Goal: Navigation & Orientation: Find specific page/section

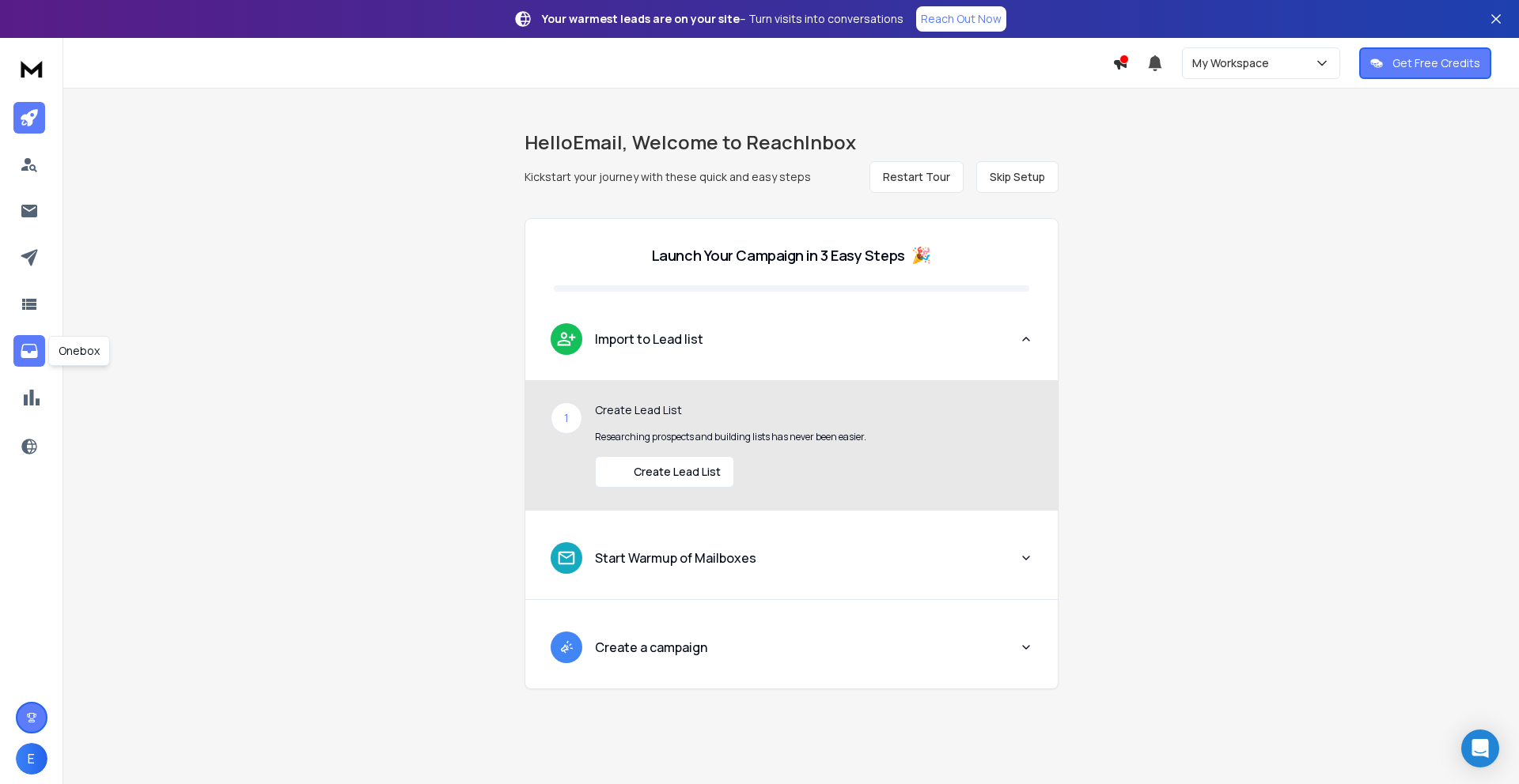
click at [26, 355] on icon at bounding box center [29, 351] width 16 height 14
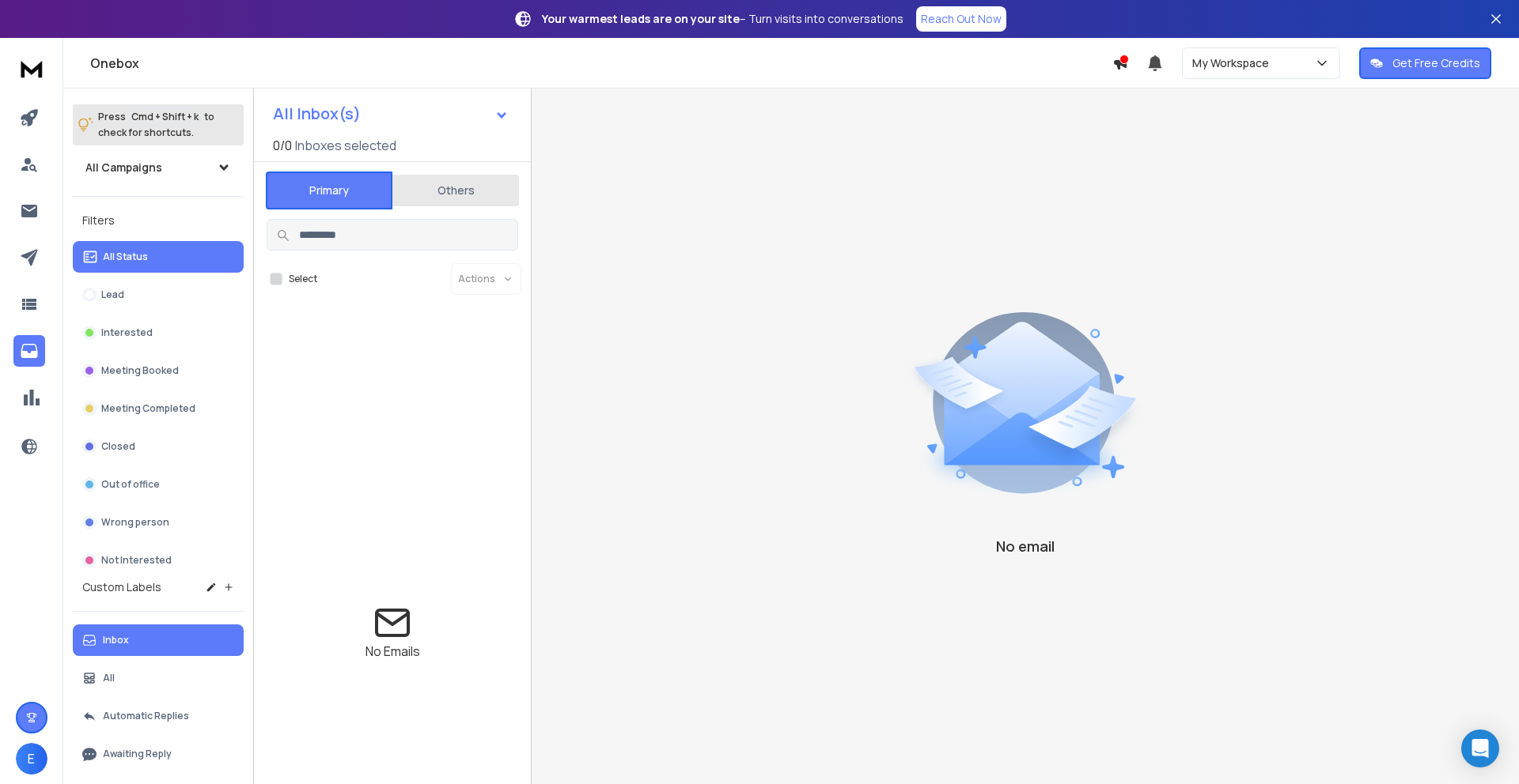
click at [472, 178] on button "Others" at bounding box center [455, 190] width 126 height 34
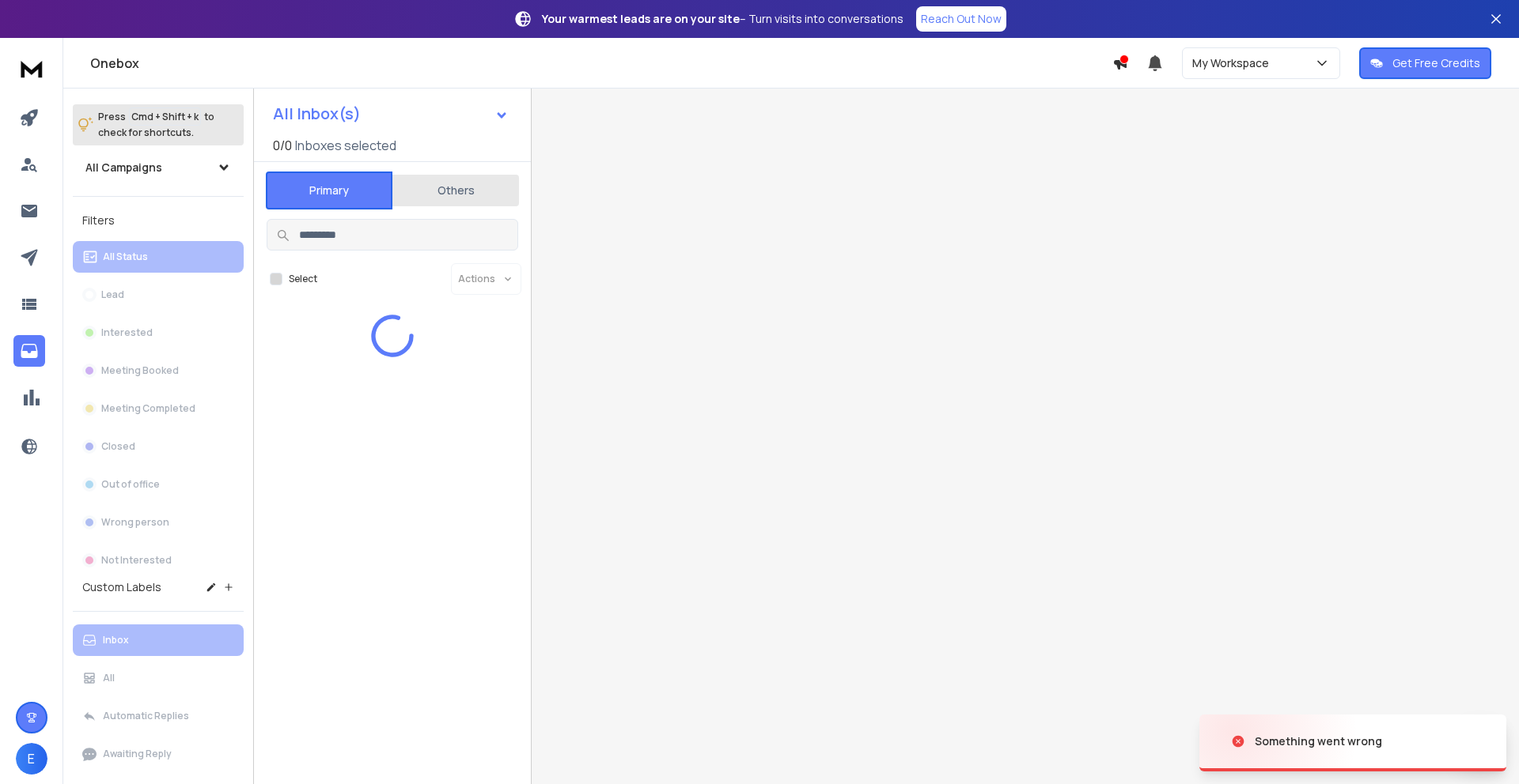
click at [353, 197] on button "Primary" at bounding box center [329, 190] width 126 height 38
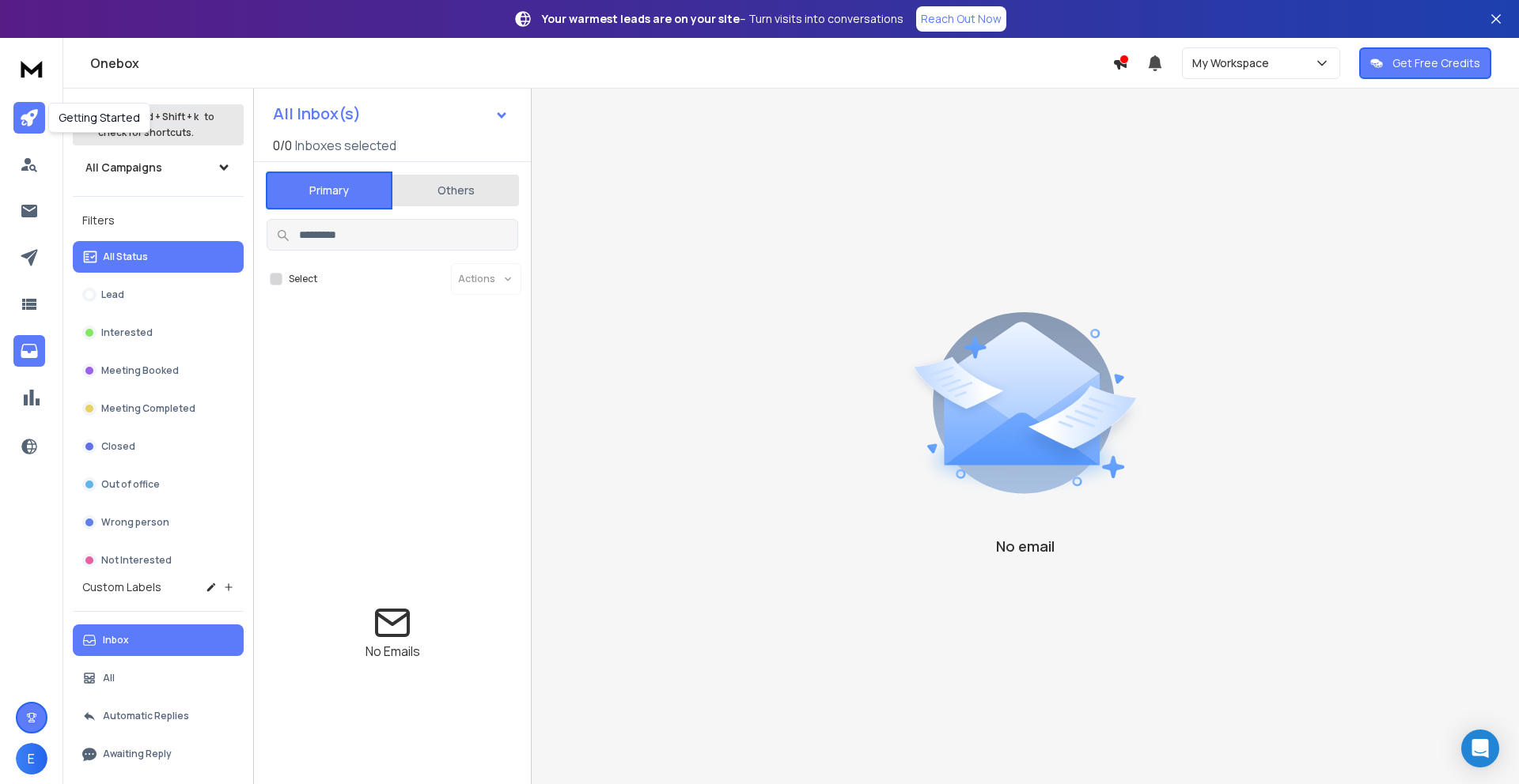
click at [24, 120] on icon at bounding box center [30, 118] width 19 height 19
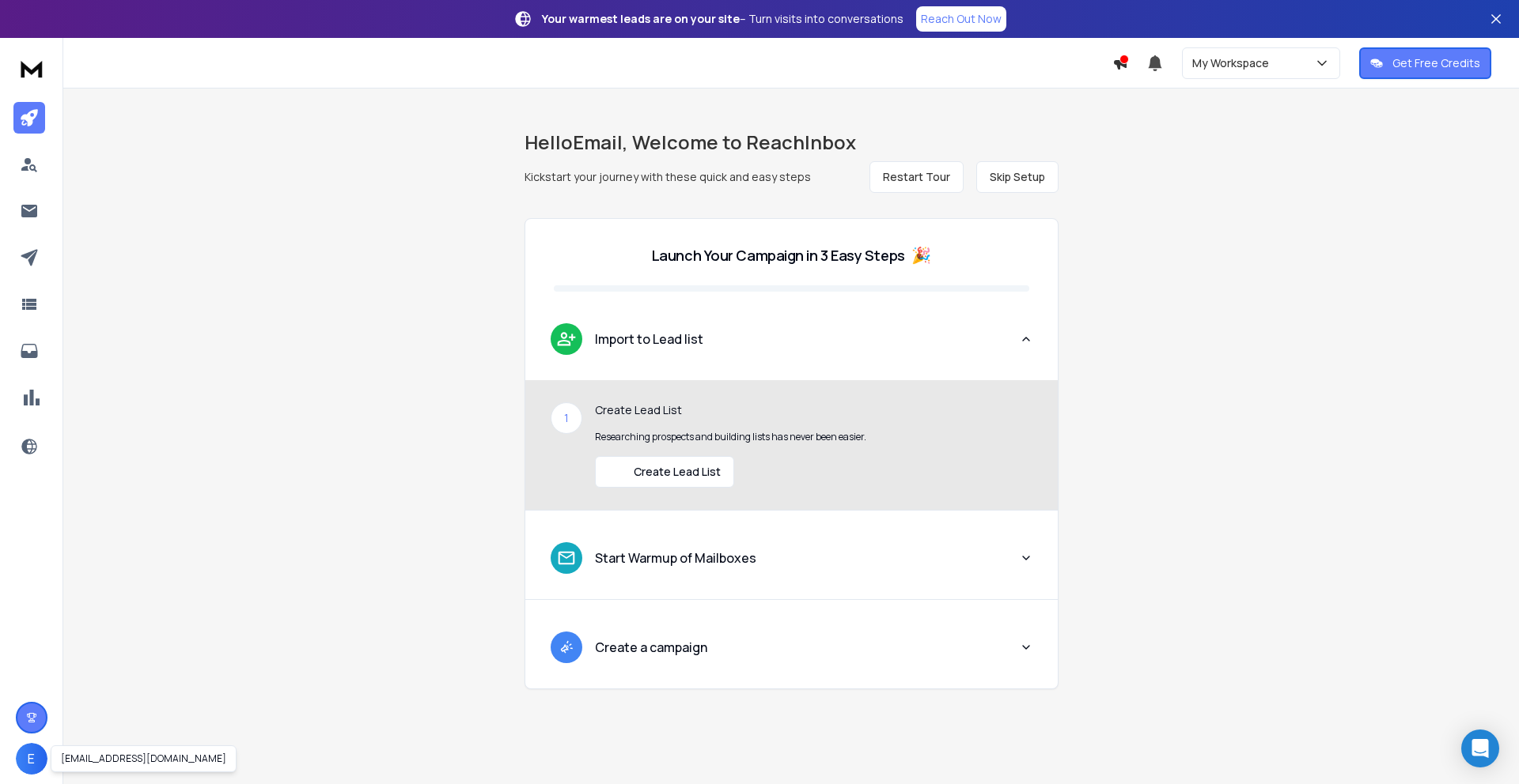
click at [38, 760] on span "E" at bounding box center [32, 758] width 32 height 32
click at [142, 657] on icon at bounding box center [141, 657] width 16 height 16
